Goal: Task Accomplishment & Management: Use online tool/utility

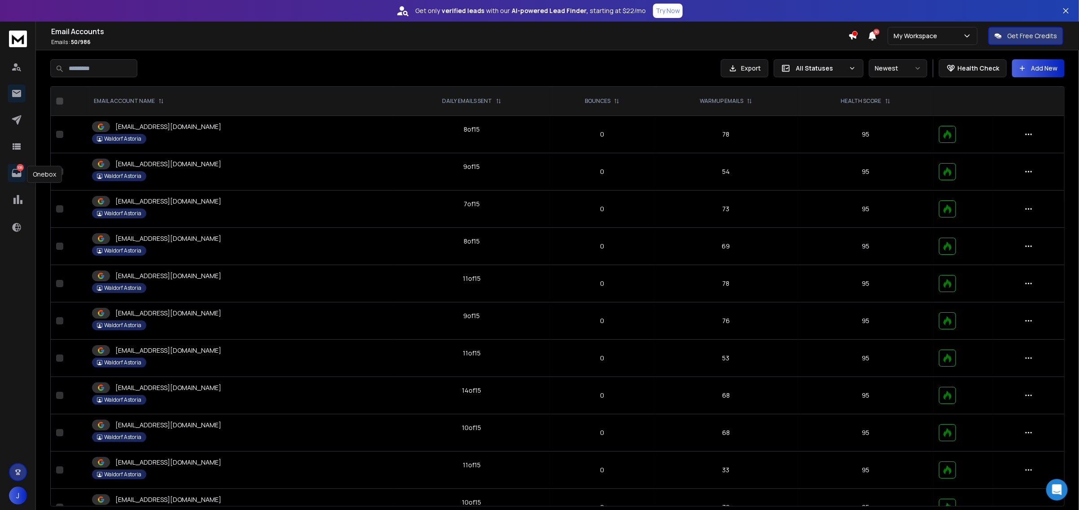
click at [18, 170] on p "106" at bounding box center [20, 167] width 7 height 7
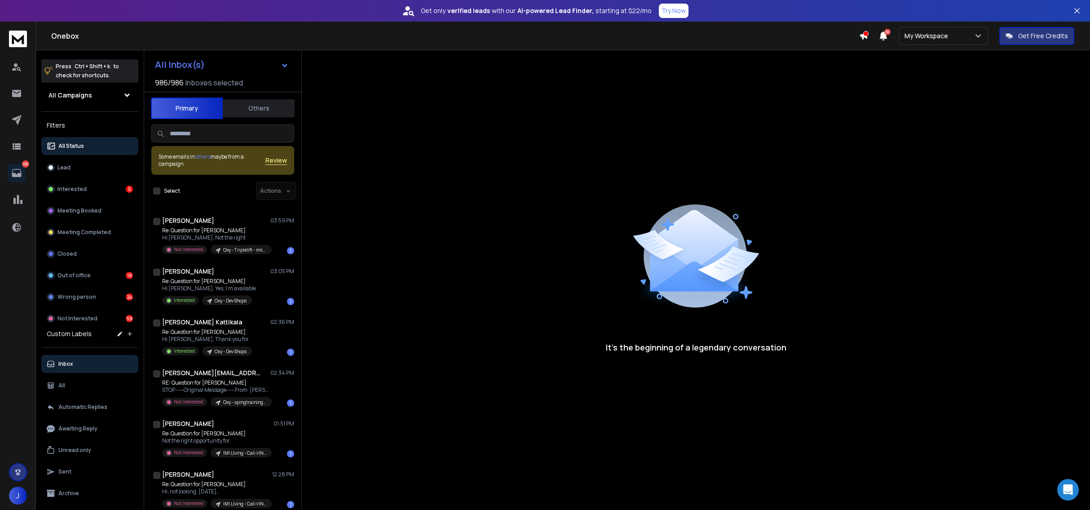
click at [80, 200] on div "All Status Lead Interested 5 Meeting Booked Meeting Completed Closed Out of off…" at bounding box center [89, 232] width 97 height 190
click at [88, 187] on button "Interested 5" at bounding box center [89, 189] width 97 height 18
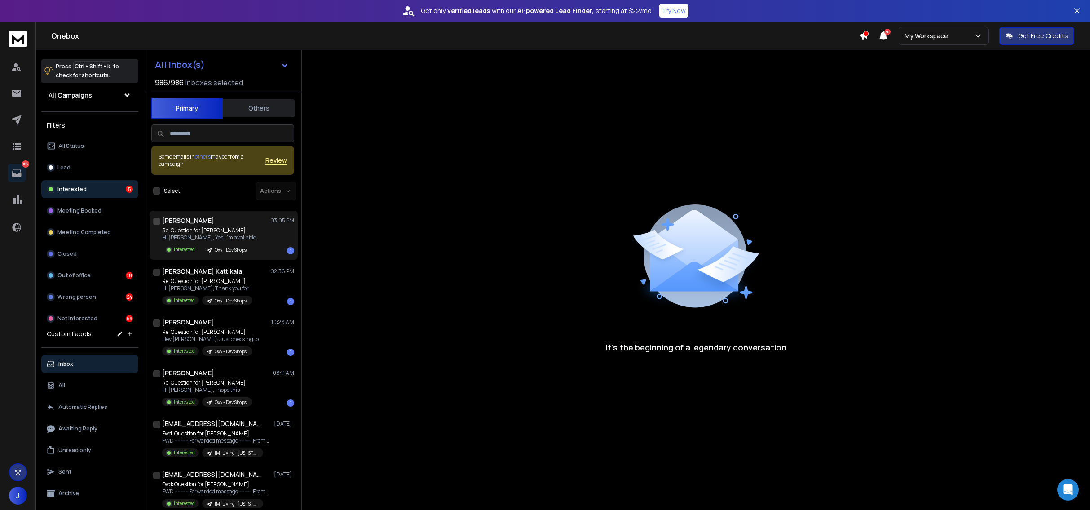
click at [221, 235] on p "Hi [PERSON_NAME], Yes, I'm available" at bounding box center [209, 237] width 94 height 7
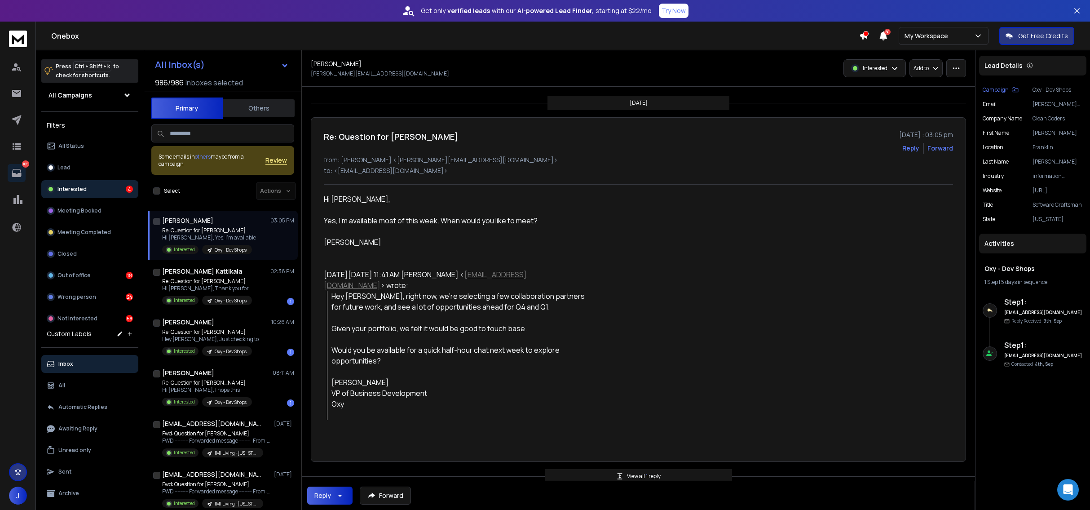
drag, startPoint x: 1039, startPoint y: 205, endPoint x: 919, endPoint y: 178, distance: 123.3
click at [1039, 205] on p "Software Craftsman" at bounding box center [1057, 204] width 50 height 7
click at [668, 357] on div "Re: Question for [PERSON_NAME] [DATE] : 03:05 pm Reply Forward from: [PERSON_NA…" at bounding box center [638, 289] width 629 height 318
copy div ": [PERSON_NAME] <[PERSON_NAME][EMAIL_ADDRESS][DOMAIN_NAME]> to: <[EMAIL_ADDRESS…"
drag, startPoint x: 338, startPoint y: 162, endPoint x: 508, endPoint y: 167, distance: 170.3
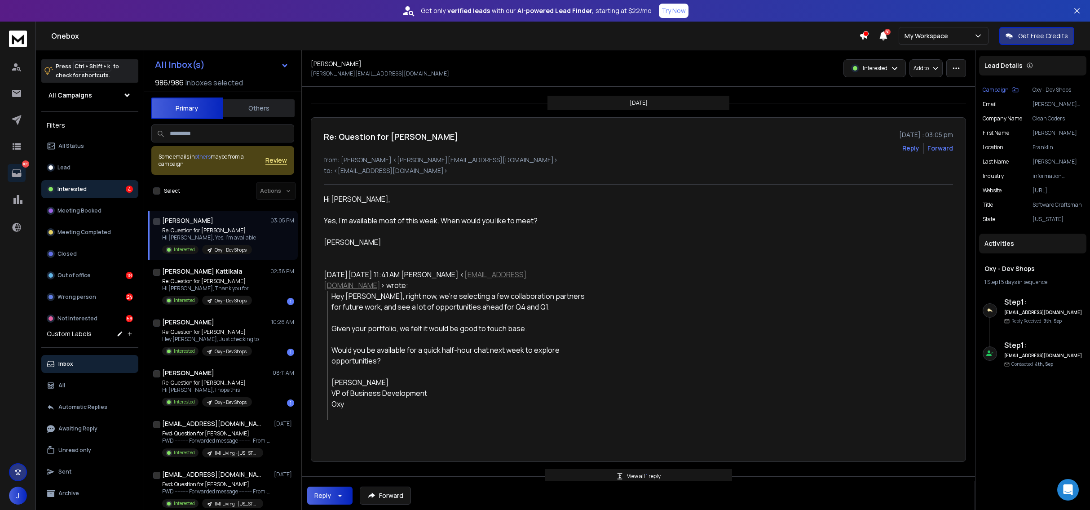
click at [508, 167] on div "Re: Question for [PERSON_NAME] [DATE] : 03:05 pm Reply Forward from: [PERSON_NA…" at bounding box center [638, 152] width 629 height 45
click at [496, 161] on p "from: [PERSON_NAME] <[PERSON_NAME][EMAIL_ADDRESS][DOMAIN_NAME]>" at bounding box center [638, 159] width 629 height 9
copy p "[PERSON_NAME] <[PERSON_NAME][EMAIL_ADDRESS][DOMAIN_NAME]>"
drag, startPoint x: 496, startPoint y: 159, endPoint x: 339, endPoint y: 163, distance: 157.7
click at [339, 163] on p "from: [PERSON_NAME] <[PERSON_NAME][EMAIL_ADDRESS][DOMAIN_NAME]>" at bounding box center [638, 159] width 629 height 9
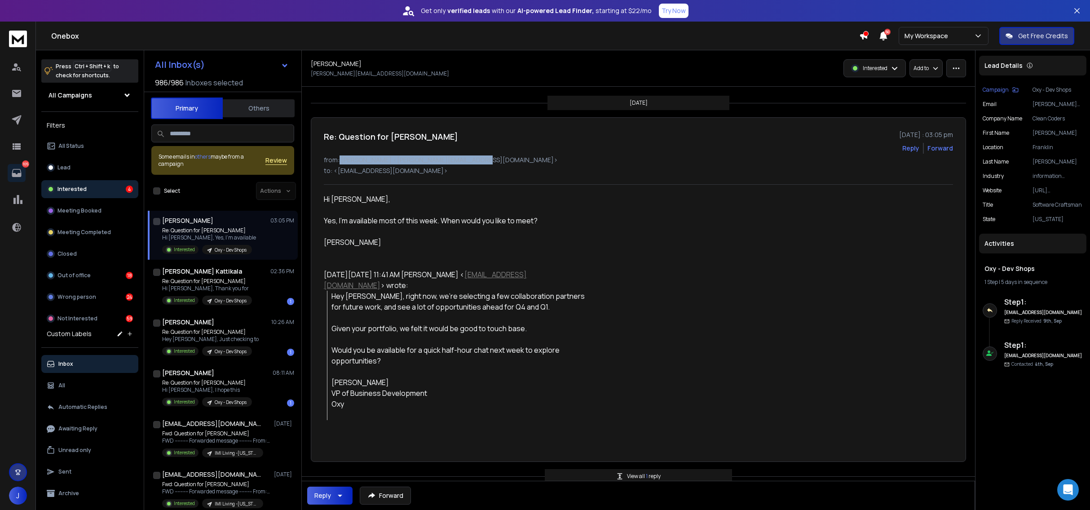
click at [1040, 122] on div "Campaign Oxy - Dev Shops Email [PERSON_NAME][EMAIL_ADDRESS][DOMAIN_NAME] Compan…" at bounding box center [1032, 154] width 107 height 158
click at [1040, 118] on p "Clean Coders" at bounding box center [1057, 118] width 50 height 7
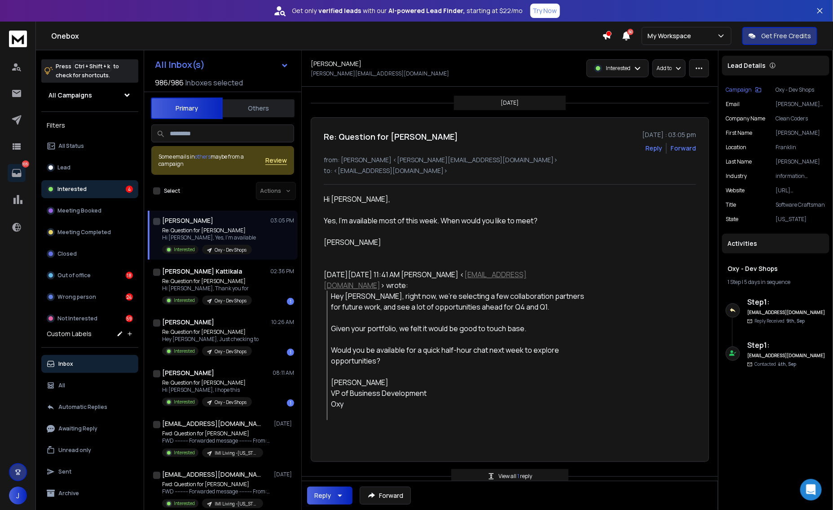
click at [783, 208] on p "Software Craftsman" at bounding box center [800, 204] width 50 height 7
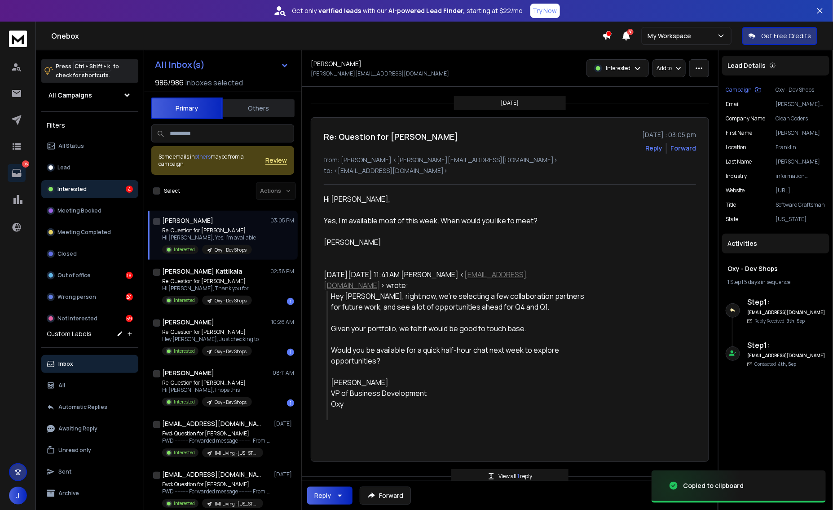
drag, startPoint x: 780, startPoint y: 221, endPoint x: 739, endPoint y: 240, distance: 45.4
click at [780, 221] on p "[US_STATE]" at bounding box center [800, 219] width 50 height 7
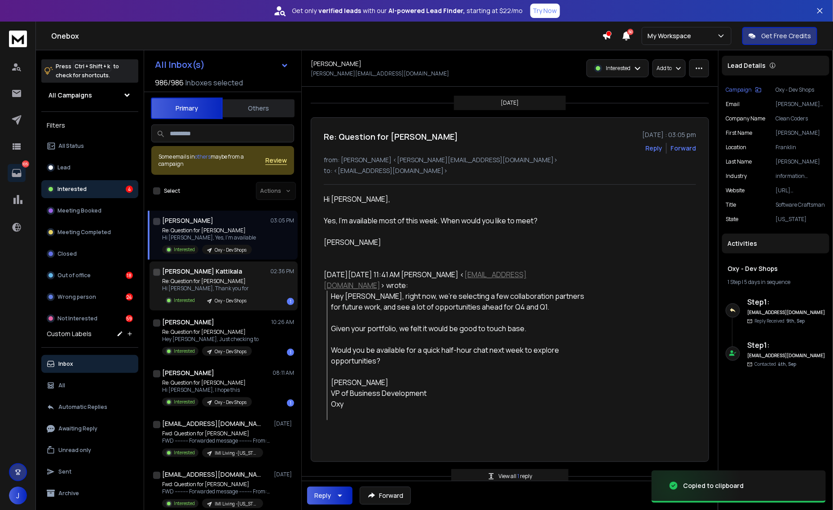
click at [249, 300] on div "Oxy - Dev Shops" at bounding box center [227, 299] width 50 height 9
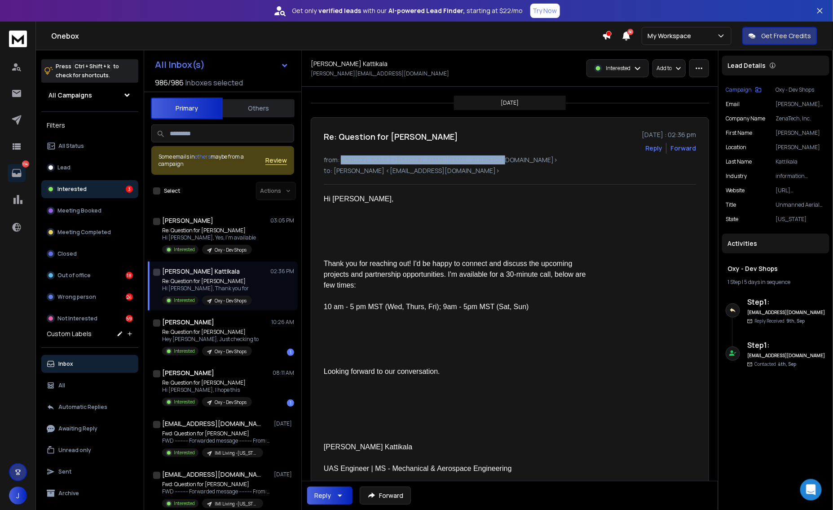
drag, startPoint x: 346, startPoint y: 159, endPoint x: 494, endPoint y: 161, distance: 148.2
click at [494, 161] on p "from: [PERSON_NAME] <[PERSON_NAME][EMAIL_ADDRESS][DOMAIN_NAME]>" at bounding box center [510, 159] width 372 height 9
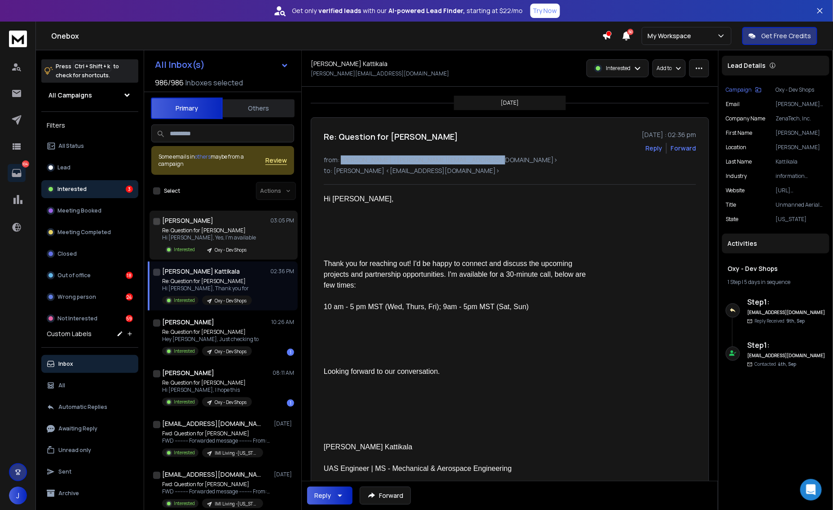
copy p "[PERSON_NAME] <[PERSON_NAME][EMAIL_ADDRESS][DOMAIN_NAME]>"
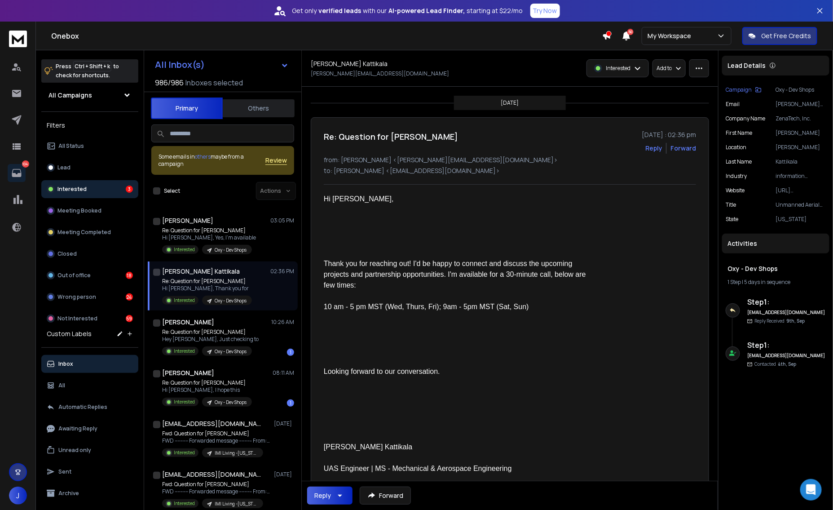
click at [783, 120] on p "ZenaTech, Inc." at bounding box center [800, 118] width 50 height 7
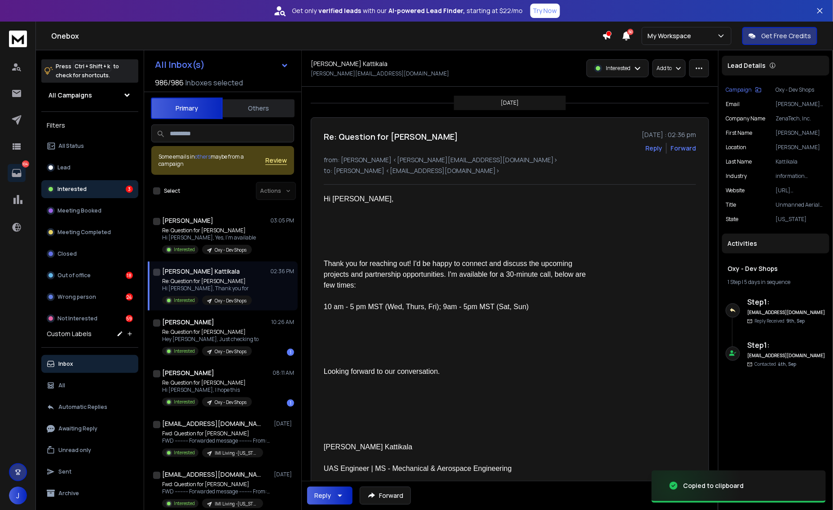
click at [781, 203] on p "Unmanned Aerial Systems (UAS) Engineer (Drone Engineer)" at bounding box center [800, 204] width 50 height 7
click at [781, 223] on div "Campaign Oxy - Dev Shops Email [PERSON_NAME][EMAIL_ADDRESS][DOMAIN_NAME] Compan…" at bounding box center [775, 154] width 107 height 158
click at [781, 220] on p "[US_STATE]" at bounding box center [800, 219] width 50 height 7
click at [482, 355] on div at bounding box center [455, 339] width 262 height 32
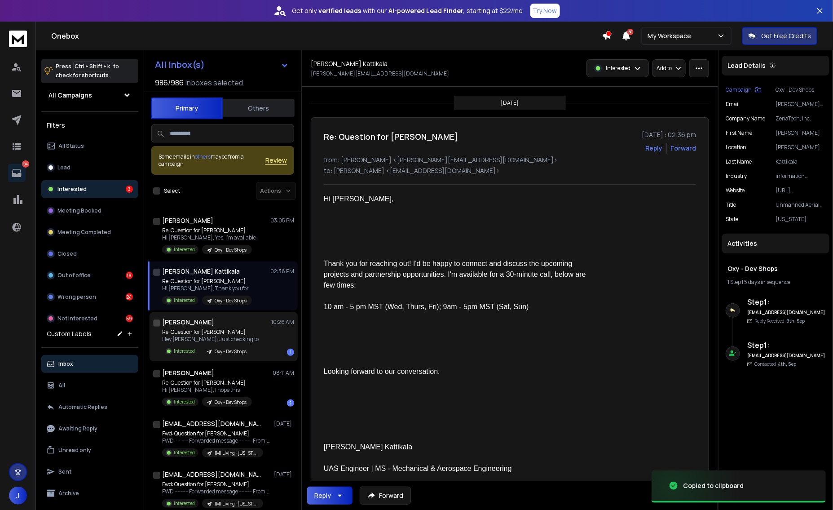
click at [264, 340] on div "Re: Question for [PERSON_NAME] Hey [PERSON_NAME], Just checking to Interested O…" at bounding box center [228, 341] width 132 height 27
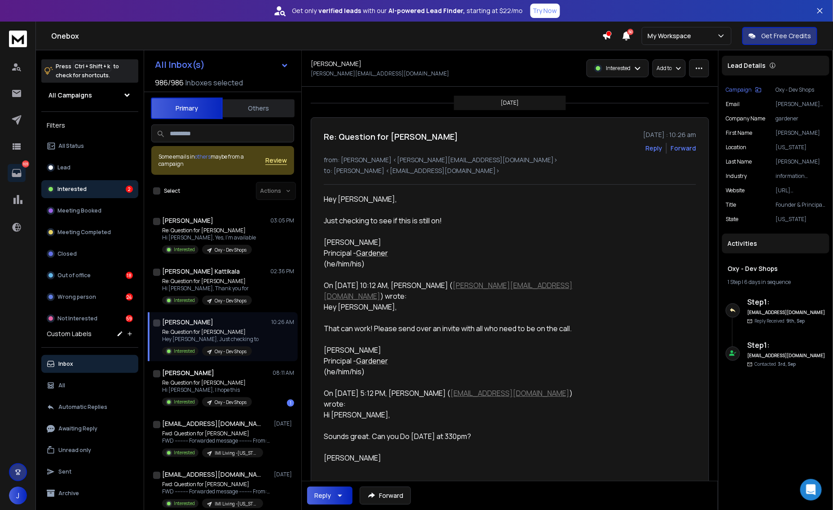
drag, startPoint x: 679, startPoint y: 395, endPoint x: 423, endPoint y: 310, distance: 269.8
click at [678, 395] on div "Re: Question for [PERSON_NAME] [DATE] : 10:26 am Reply Forward from: [PERSON_NA…" at bounding box center [510, 451] width 372 height 642
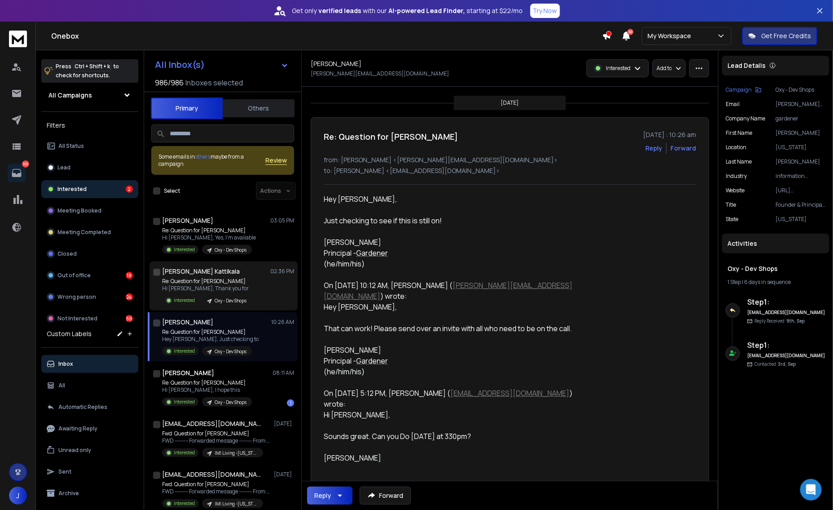
click at [232, 275] on div "[PERSON_NAME] Kattikala 02:36 PM" at bounding box center [228, 271] width 132 height 9
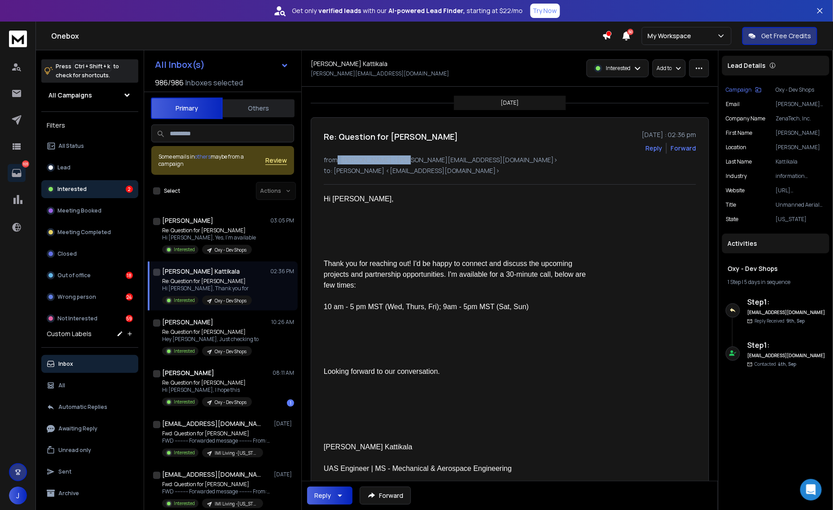
copy p ": [PERSON_NAME]"
drag, startPoint x: 338, startPoint y: 159, endPoint x: 394, endPoint y: 162, distance: 55.7
click at [395, 162] on p "from: [PERSON_NAME] <[PERSON_NAME][EMAIL_ADDRESS][DOMAIN_NAME]>" at bounding box center [510, 159] width 372 height 9
copy p ": [PERSON_NAME]"
click at [790, 104] on p "[PERSON_NAME][EMAIL_ADDRESS][DOMAIN_NAME]" at bounding box center [800, 104] width 50 height 7
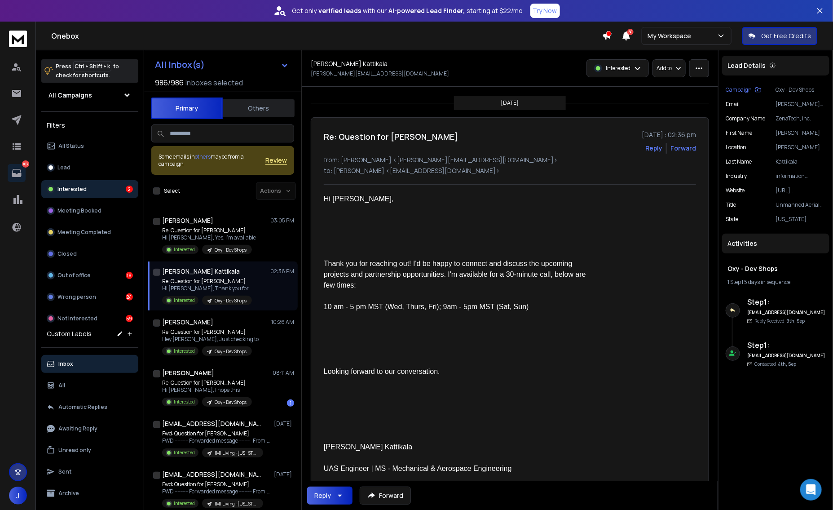
click at [783, 123] on div "Campaign Oxy - Dev Shops Email [PERSON_NAME][EMAIL_ADDRESS][DOMAIN_NAME] Compan…" at bounding box center [775, 154] width 107 height 158
click at [783, 121] on p "ZenaTech, Inc." at bounding box center [800, 118] width 50 height 7
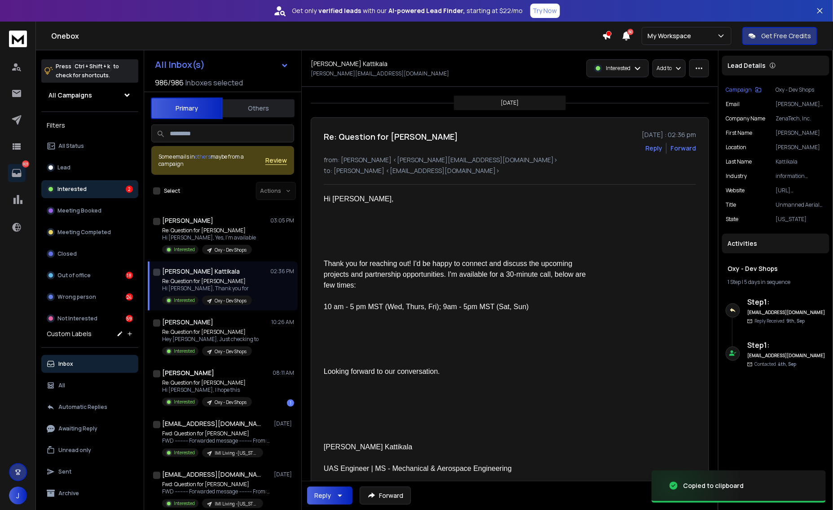
drag, startPoint x: 676, startPoint y: 243, endPoint x: 371, endPoint y: 244, distance: 305.3
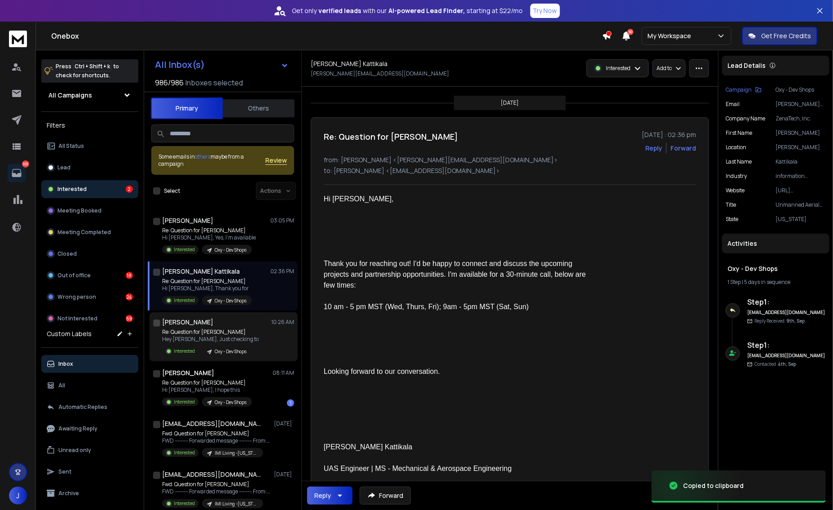
click at [258, 333] on div "Re: Question for [PERSON_NAME] Hey [PERSON_NAME], Just checking to Interested O…" at bounding box center [228, 341] width 132 height 27
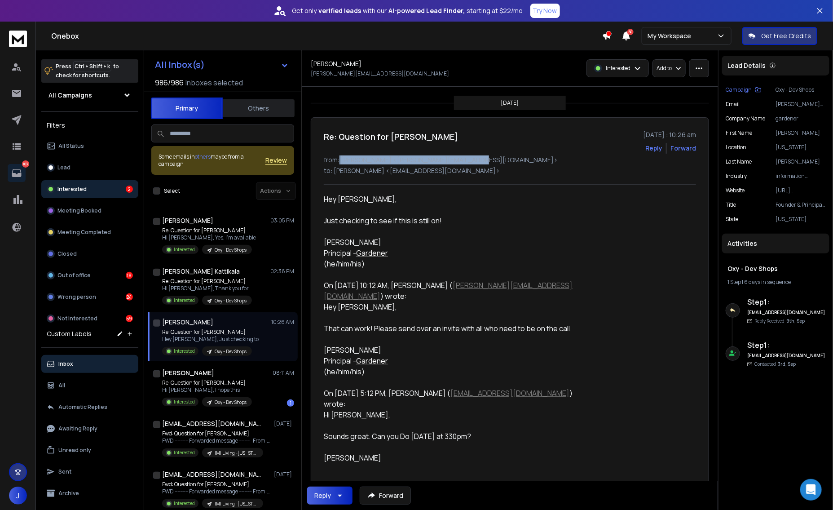
copy p "[PERSON_NAME] <[PERSON_NAME][EMAIL_ADDRESS][DOMAIN_NAME]>"
drag, startPoint x: 427, startPoint y: 167, endPoint x: 476, endPoint y: 160, distance: 49.0
click at [476, 160] on p "from: [PERSON_NAME] <[PERSON_NAME][EMAIL_ADDRESS][DOMAIN_NAME]>" at bounding box center [510, 159] width 372 height 9
click at [783, 117] on p "gardener" at bounding box center [800, 118] width 50 height 7
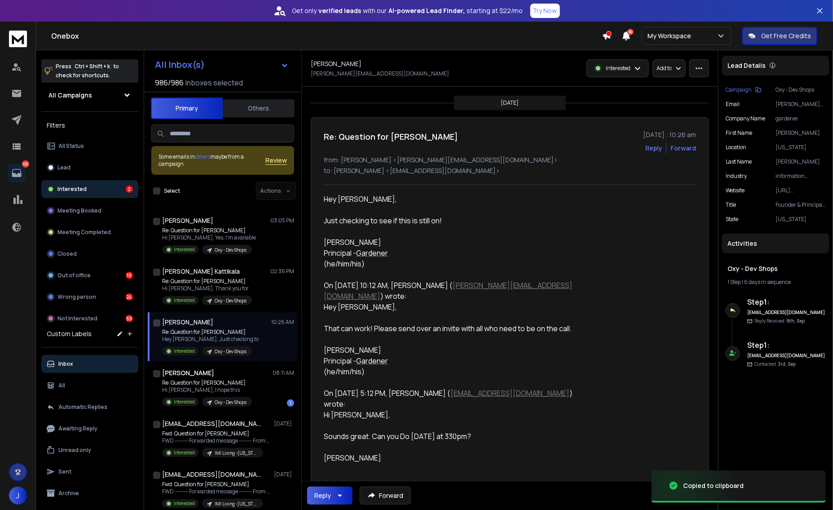
click at [788, 205] on p "Founder & Principal Engineer" at bounding box center [800, 204] width 50 height 7
click at [783, 216] on p "[US_STATE]" at bounding box center [800, 219] width 50 height 7
click at [483, 223] on div "Just checking to see if this is still on!" at bounding box center [455, 220] width 262 height 11
drag, startPoint x: 680, startPoint y: 376, endPoint x: 413, endPoint y: 372, distance: 267.6
click at [675, 374] on div "Re: Question for [PERSON_NAME] [DATE] : 10:26 am Reply Forward from: [PERSON_NA…" at bounding box center [510, 451] width 372 height 642
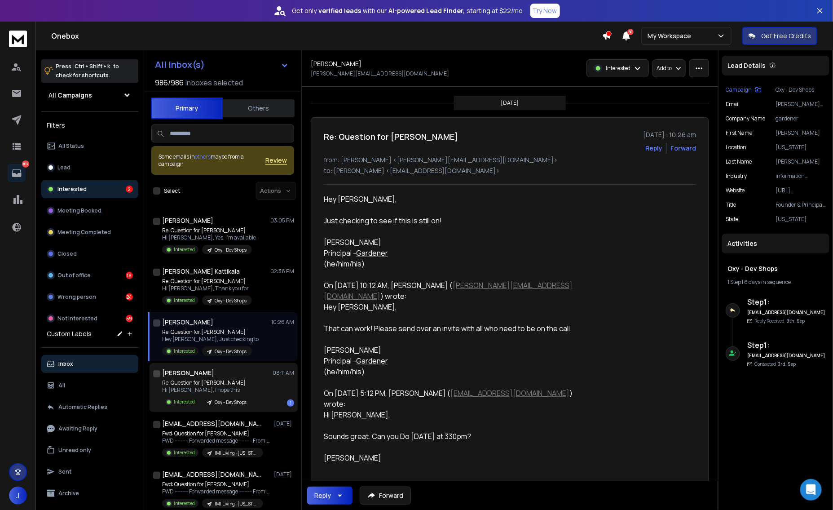
click at [209, 390] on p "Hi [PERSON_NAME], I hope this" at bounding box center [207, 389] width 90 height 7
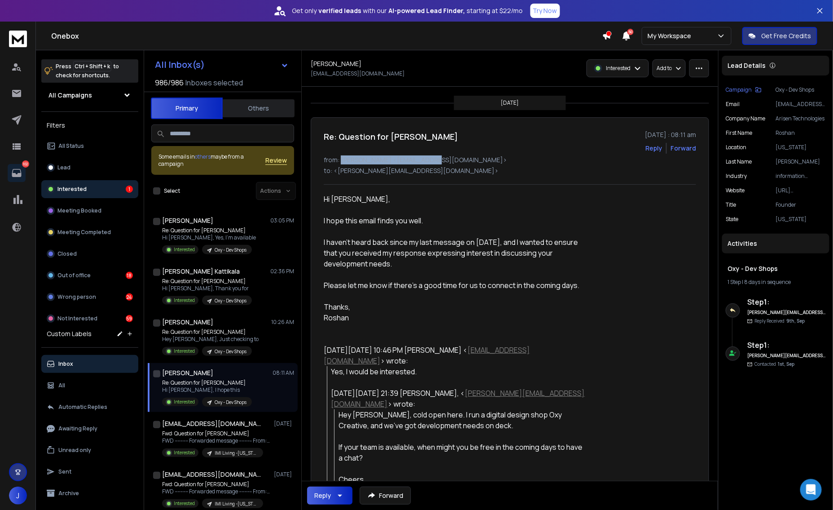
copy p "[PERSON_NAME] <[EMAIL_ADDRESS][DOMAIN_NAME]>"
drag, startPoint x: 341, startPoint y: 159, endPoint x: 61, endPoint y: 352, distance: 339.8
click at [456, 162] on p "from: [PERSON_NAME] <[EMAIL_ADDRESS][DOMAIN_NAME]>" at bounding box center [510, 159] width 372 height 9
click at [625, 259] on div "Re: Question for [PERSON_NAME] [DATE] : 08:11 am Reply Forward from: [PERSON_NA…" at bounding box center [510, 359] width 372 height 458
drag, startPoint x: 789, startPoint y: 118, endPoint x: 405, endPoint y: 203, distance: 393.4
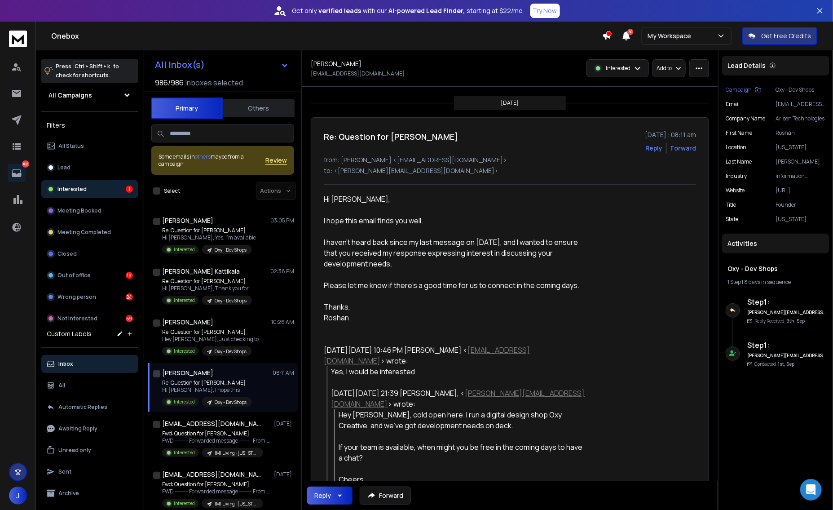
click at [788, 118] on p "Arisen Technologies" at bounding box center [800, 118] width 50 height 7
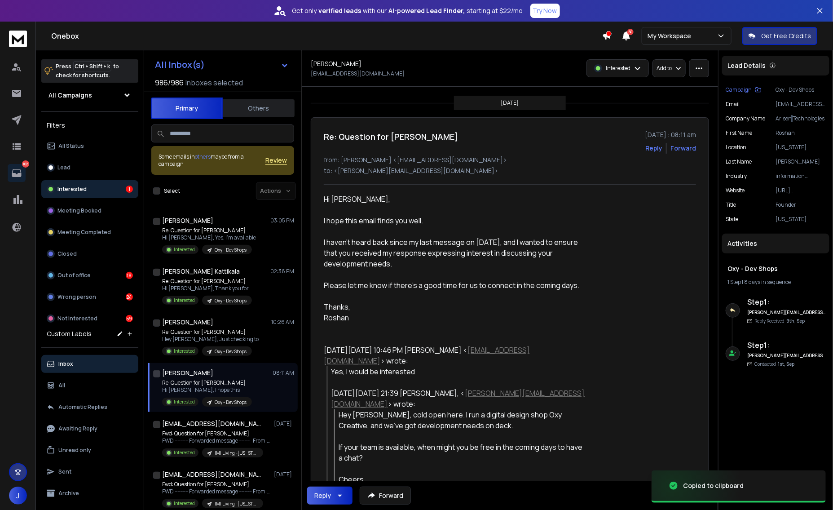
click at [783, 202] on p "Founder" at bounding box center [800, 204] width 50 height 7
drag, startPoint x: 777, startPoint y: 221, endPoint x: 784, endPoint y: 217, distance: 8.5
click at [779, 221] on p "[US_STATE]" at bounding box center [800, 219] width 50 height 7
drag, startPoint x: 341, startPoint y: 156, endPoint x: 304, endPoint y: 148, distance: 38.1
click at [379, 159] on p "from: [PERSON_NAME] <[EMAIL_ADDRESS][DOMAIN_NAME]>" at bounding box center [510, 159] width 372 height 9
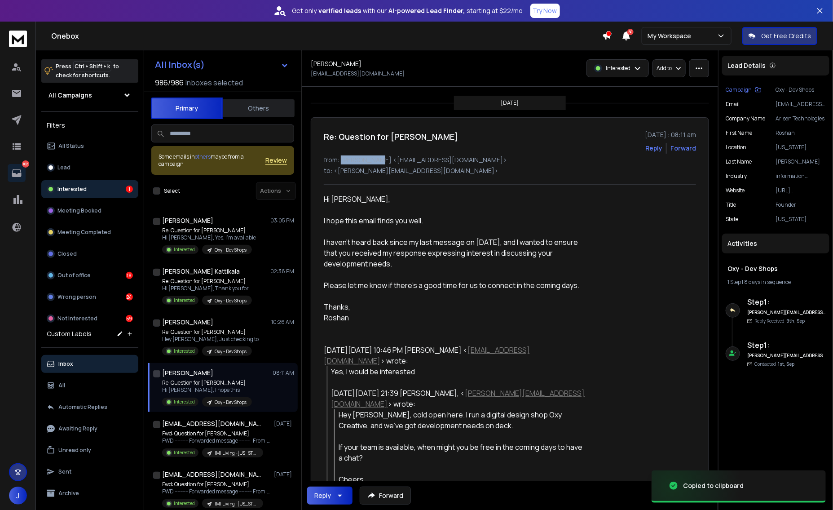
copy p "[PERSON_NAME]"
drag, startPoint x: 665, startPoint y: 187, endPoint x: 450, endPoint y: 168, distance: 216.4
click at [652, 185] on div "Re: Question for [PERSON_NAME] [DATE] : 08:11 am Reply Forward from: [PERSON_NA…" at bounding box center [510, 359] width 372 height 458
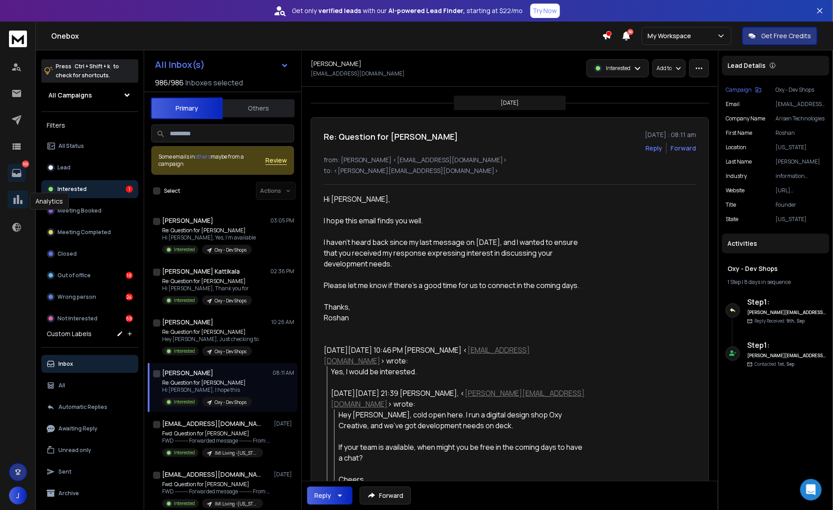
click at [16, 205] on icon at bounding box center [17, 199] width 13 height 13
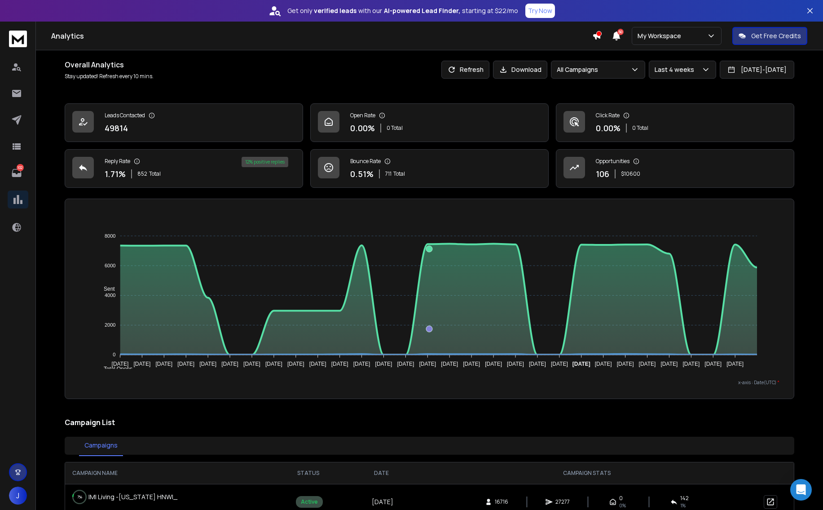
click at [41, 259] on div "Overall Analytics Stay updated! Refresh every 10 mins. Refresh Download All Cam…" at bounding box center [429, 505] width 787 height 910
